Goal: Task Accomplishment & Management: Use online tool/utility

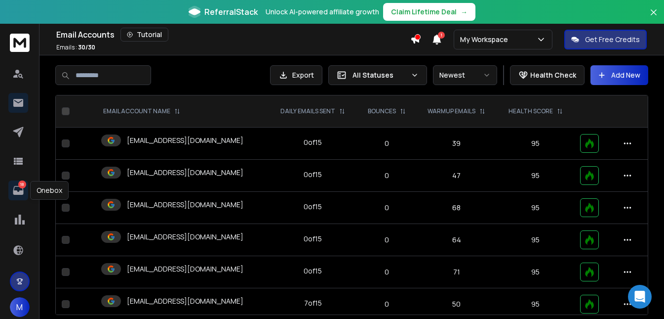
click at [14, 196] on icon at bounding box center [18, 190] width 12 height 12
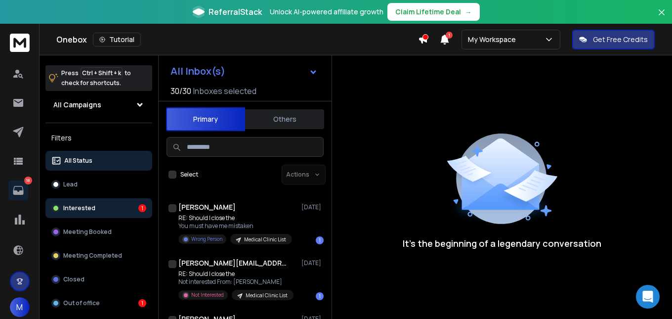
click at [99, 204] on button "Interested 1" at bounding box center [98, 208] width 107 height 20
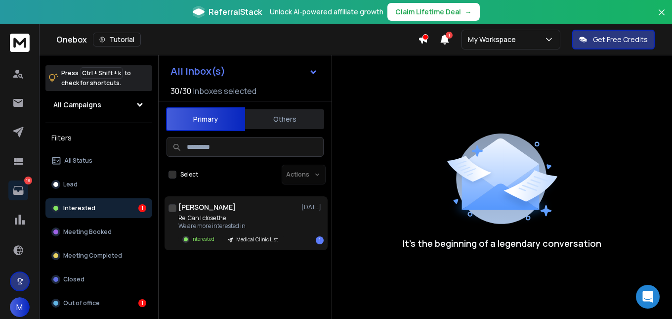
click at [214, 215] on p "Re: Can I close the" at bounding box center [231, 218] width 106 height 8
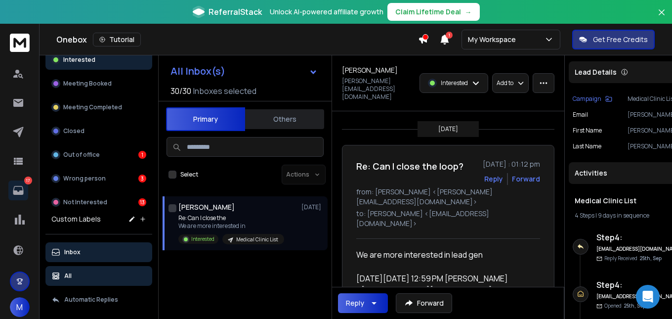
scroll to position [247, 0]
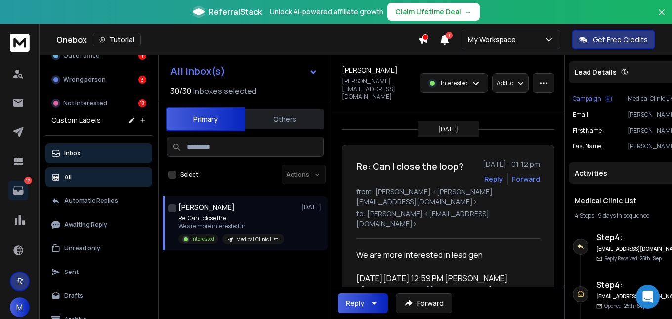
click at [101, 175] on button "All" at bounding box center [98, 177] width 107 height 20
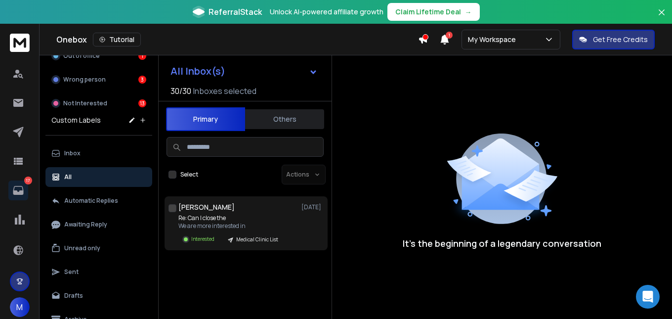
click at [210, 224] on p "We are more interested in" at bounding box center [231, 226] width 106 height 8
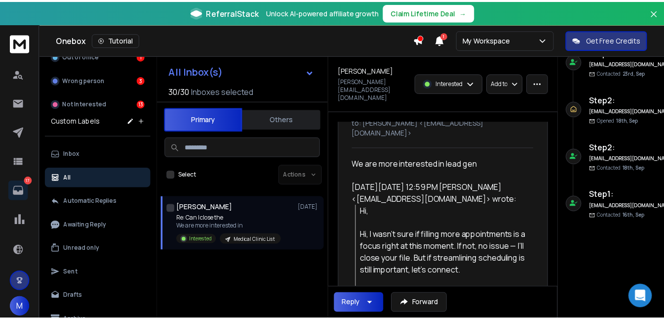
scroll to position [0, 0]
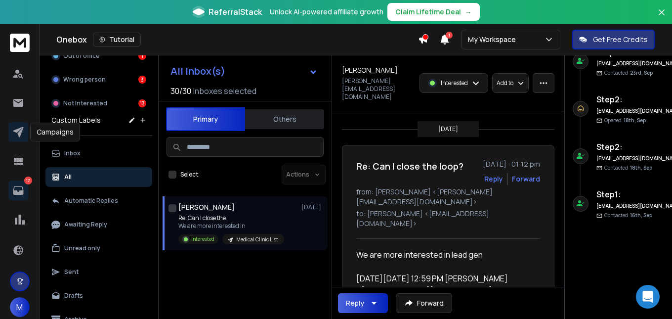
click at [18, 127] on icon at bounding box center [18, 132] width 12 height 12
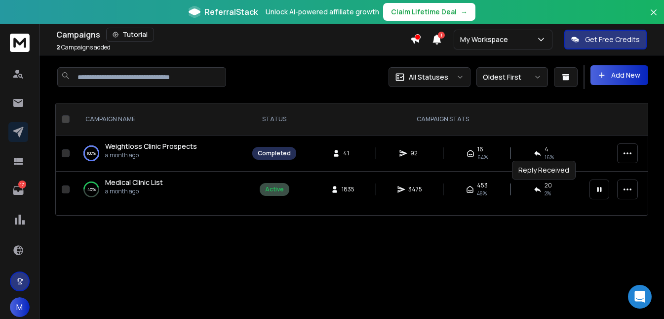
click at [546, 191] on span "2 %" at bounding box center [548, 193] width 6 height 8
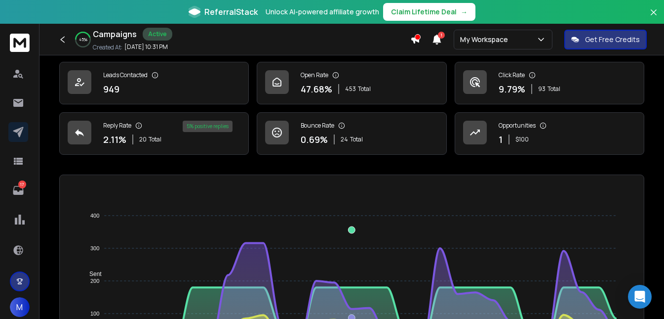
scroll to position [49, 0]
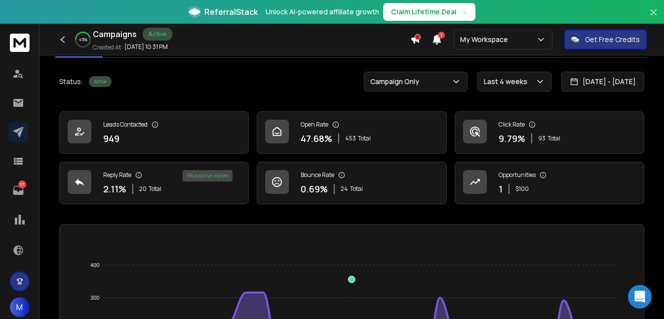
click at [504, 179] on div "Opportunities" at bounding box center [523, 175] width 48 height 10
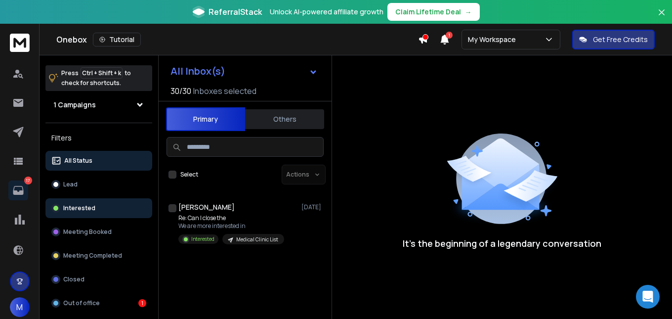
click at [87, 160] on p "All Status" at bounding box center [78, 161] width 28 height 8
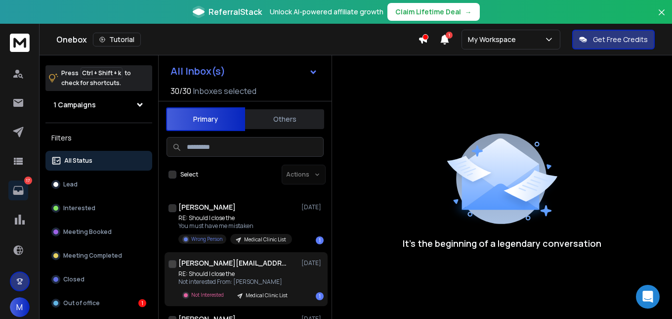
click at [238, 266] on h1 "[PERSON_NAME][EMAIL_ADDRESS][DOMAIN_NAME]" at bounding box center [232, 263] width 109 height 10
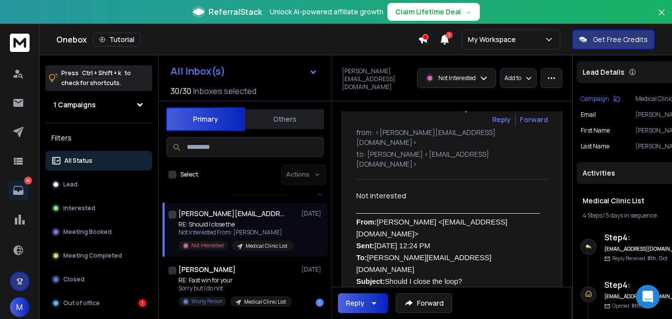
scroll to position [99, 0]
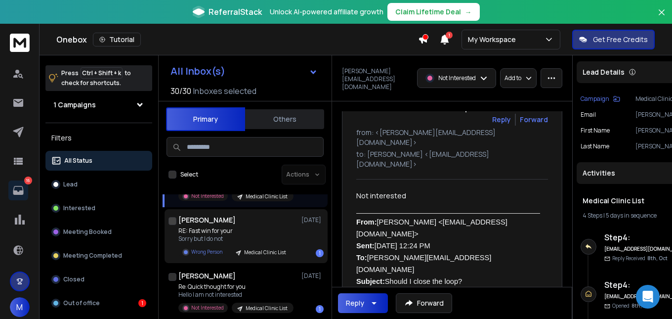
click at [292, 227] on div "RE: Fast win for your Sorry but I do not Wrong Person Medical Clinic List 1" at bounding box center [250, 242] width 145 height 30
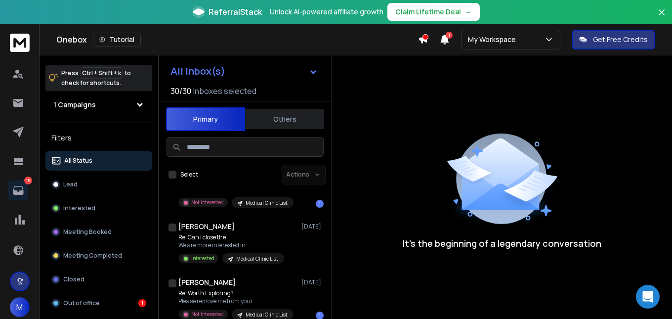
scroll to position [874, 0]
